Goal: Task Accomplishment & Management: Manage account settings

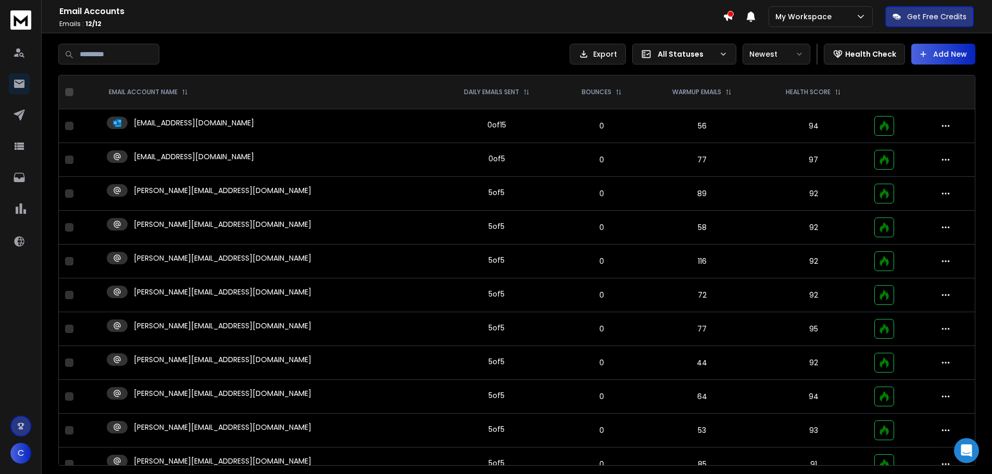
click at [321, 122] on div "[EMAIL_ADDRESS][DOMAIN_NAME]" at bounding box center [268, 123] width 322 height 13
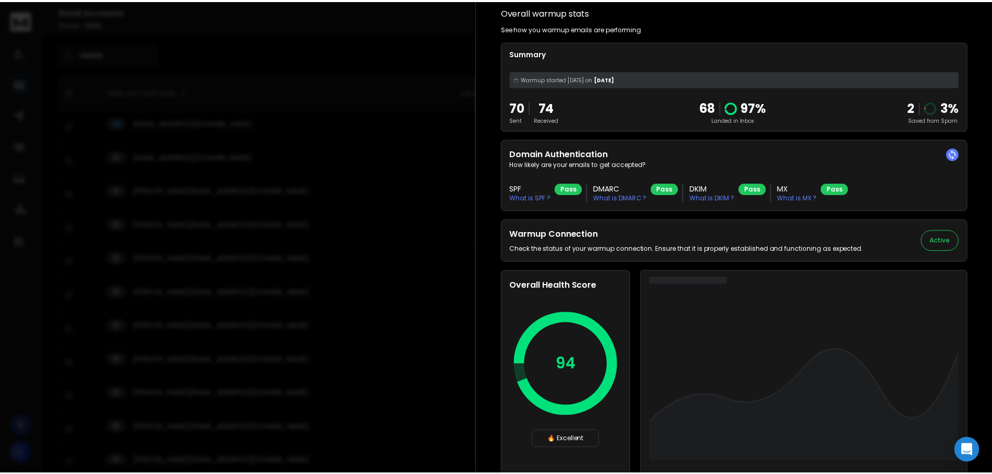
scroll to position [346, 0]
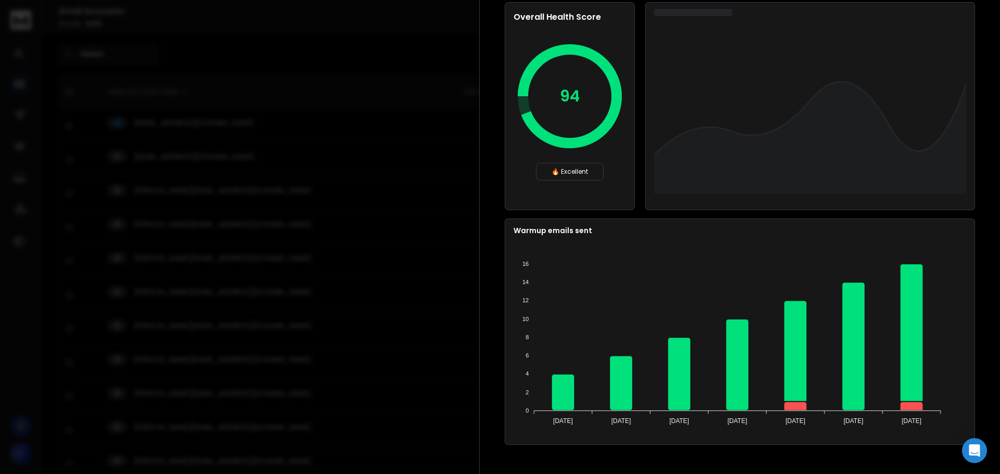
click at [282, 230] on div at bounding box center [500, 237] width 1000 height 474
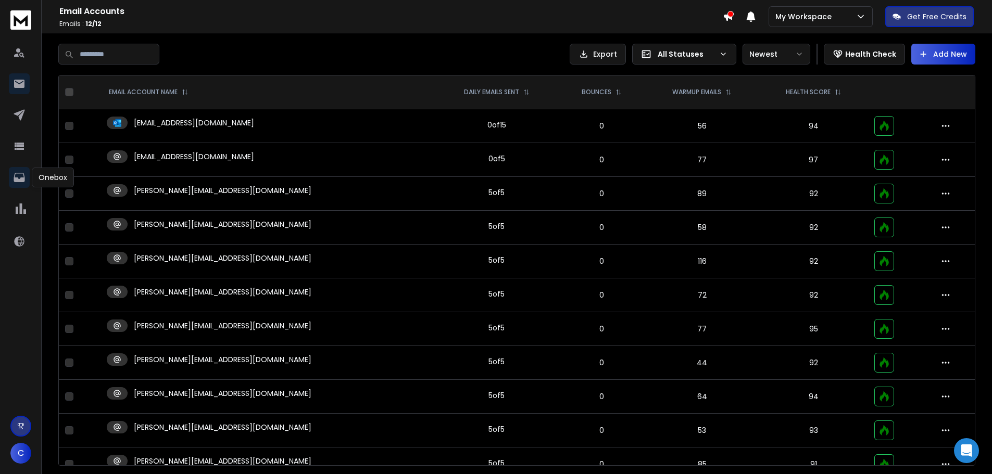
click at [19, 172] on icon at bounding box center [19, 177] width 13 height 13
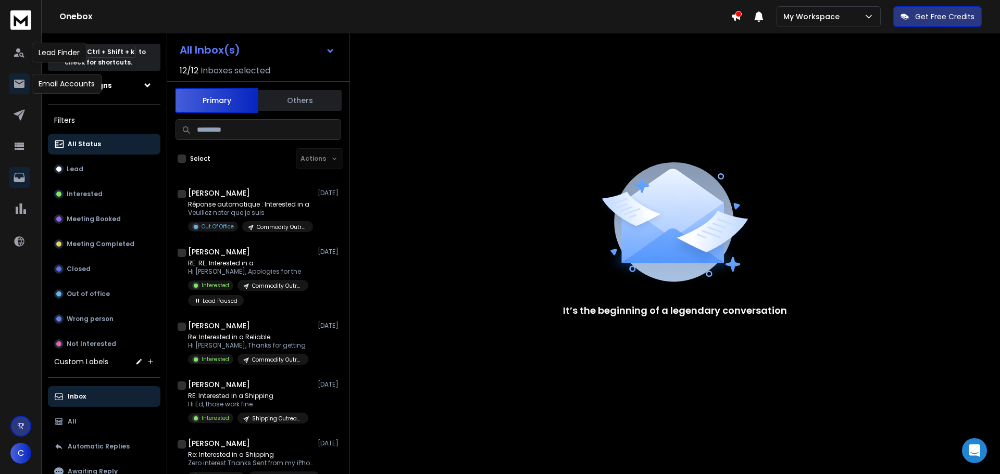
click at [25, 76] on link at bounding box center [19, 83] width 21 height 21
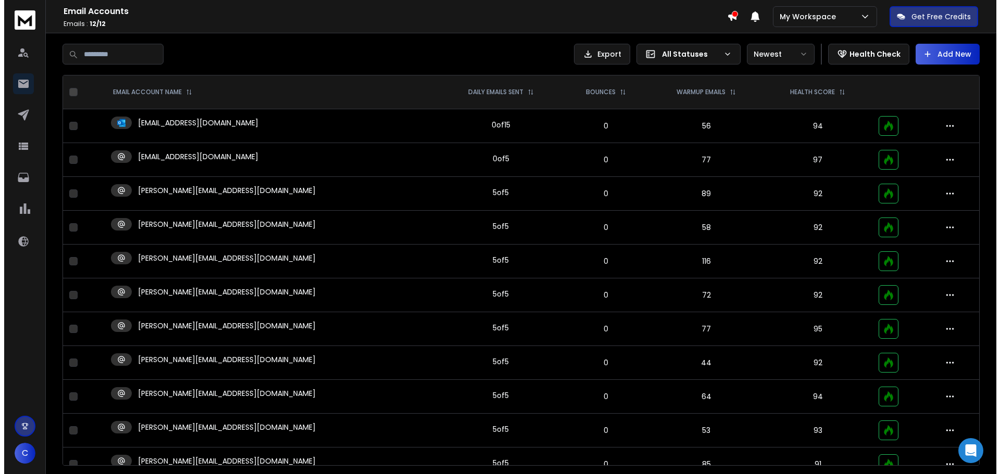
scroll to position [58, 0]
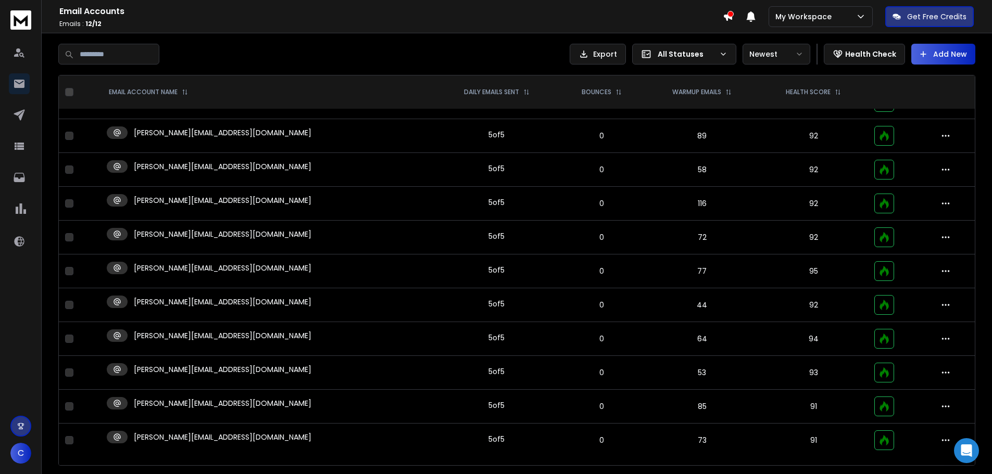
click at [322, 408] on div "[PERSON_NAME][EMAIL_ADDRESS][DOMAIN_NAME]" at bounding box center [268, 403] width 322 height 13
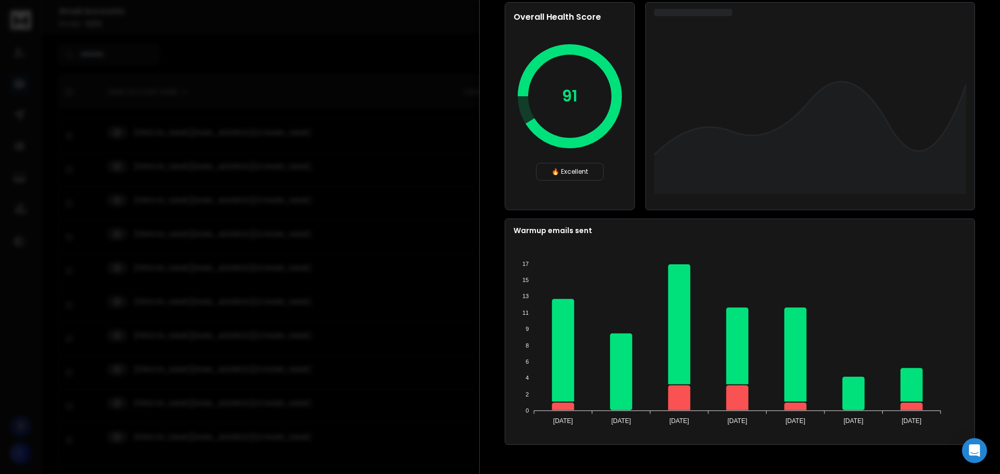
scroll to position [0, 0]
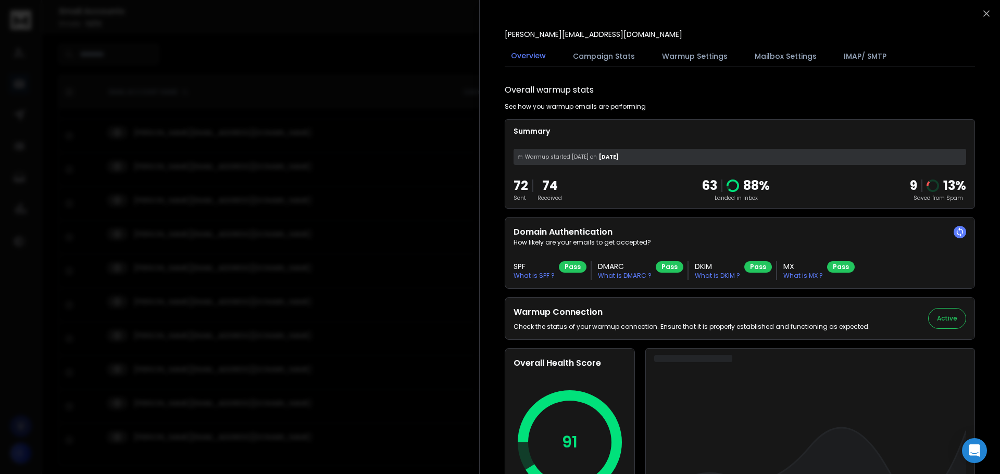
click at [715, 51] on button "Warmup Settings" at bounding box center [695, 56] width 78 height 23
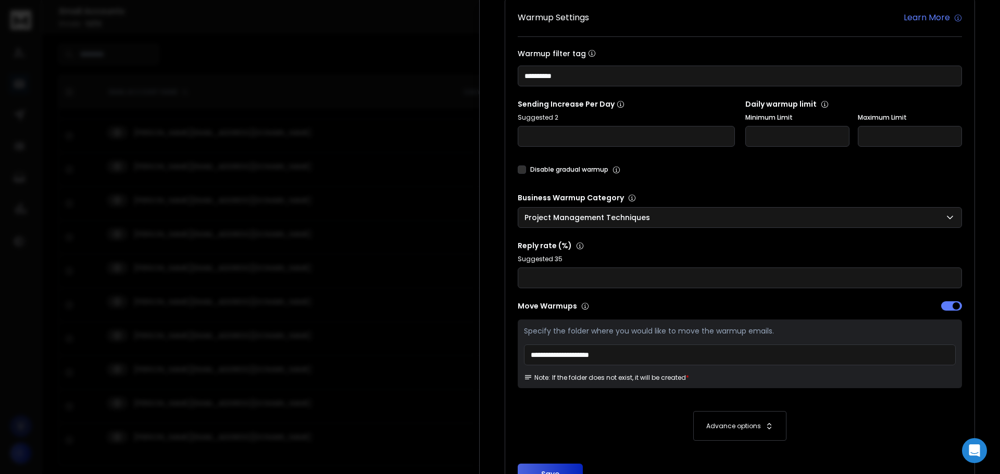
scroll to position [171, 0]
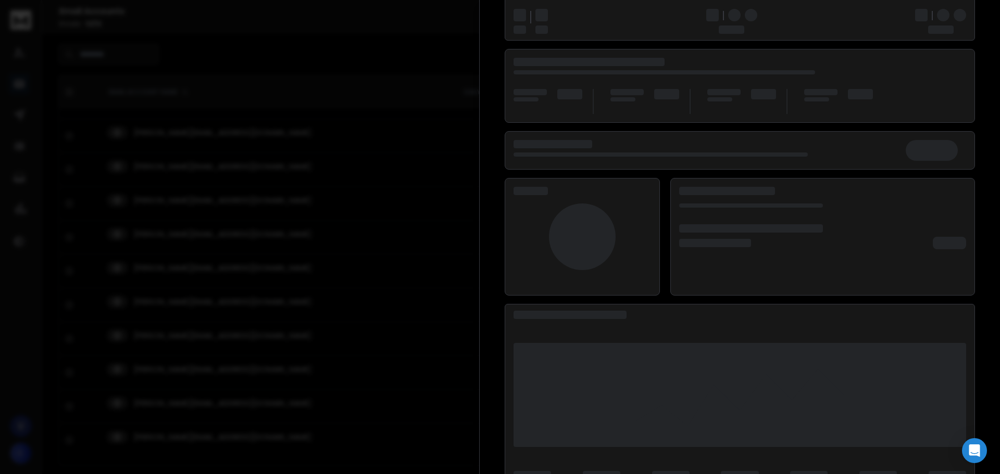
drag, startPoint x: 405, startPoint y: 213, endPoint x: 410, endPoint y: 212, distance: 5.2
click at [409, 212] on div at bounding box center [500, 237] width 1000 height 474
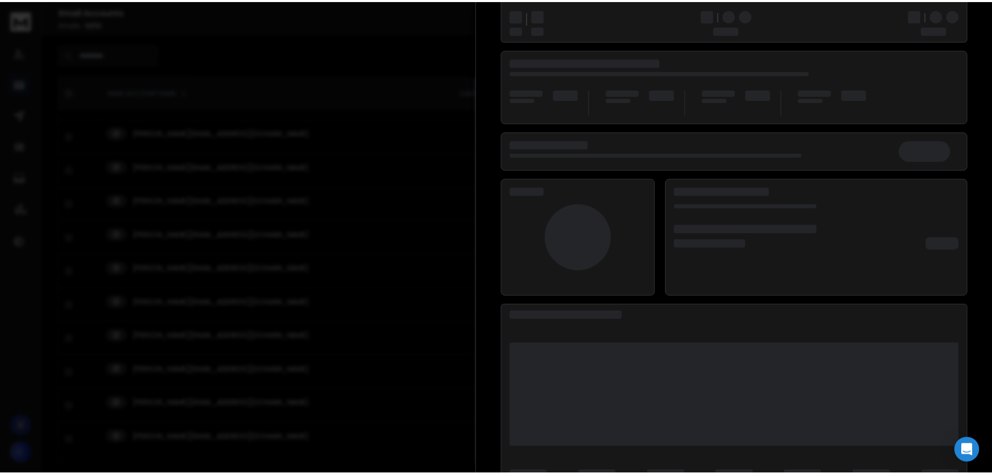
scroll to position [67, 0]
